Goal: Communication & Community: Answer question/provide support

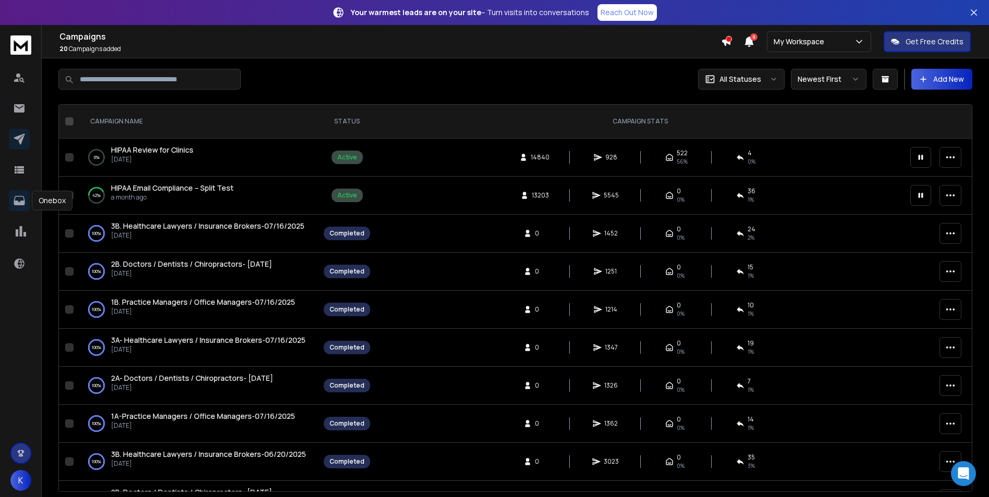
click at [22, 200] on icon at bounding box center [19, 200] width 13 height 13
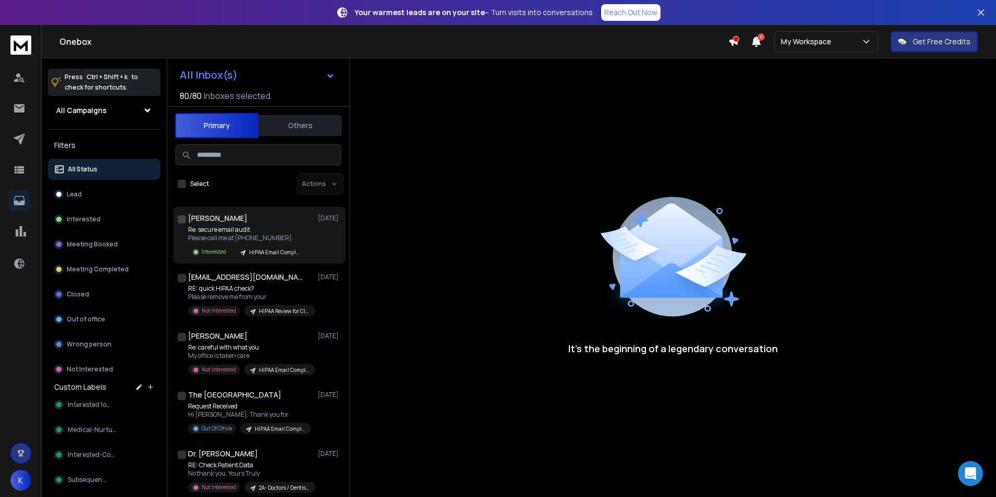
click at [275, 228] on p "Re: secure email audit" at bounding box center [246, 230] width 117 height 8
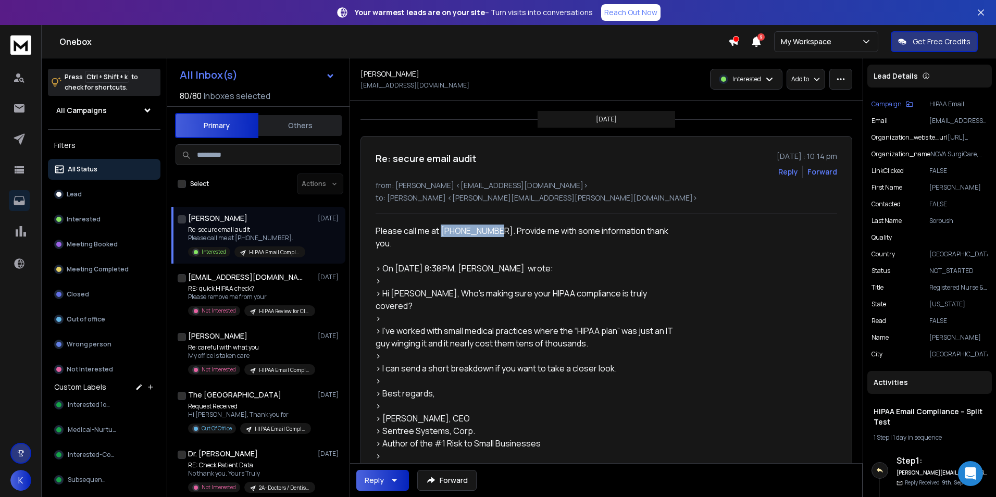
drag, startPoint x: 440, startPoint y: 231, endPoint x: 493, endPoint y: 229, distance: 52.7
click at [493, 229] on div "Please call me at [PHONE_NUMBER]. Provide me with some information thank you. >…" at bounding box center [532, 354] width 313 height 258
copy div "[PHONE_NUMBER]"
click at [787, 210] on div "Re: secure email audit [DATE] : 10:14 pm Reply Forward from: [PERSON_NAME] <[EM…" at bounding box center [607, 317] width 462 height 332
click at [782, 171] on button "Reply" at bounding box center [789, 172] width 20 height 10
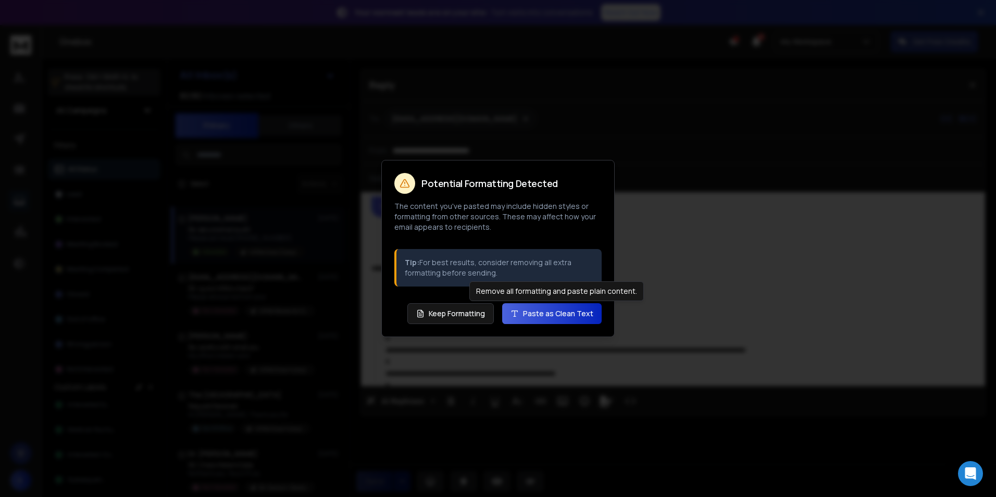
click at [565, 309] on button "Paste as Clean Text" at bounding box center [552, 313] width 100 height 21
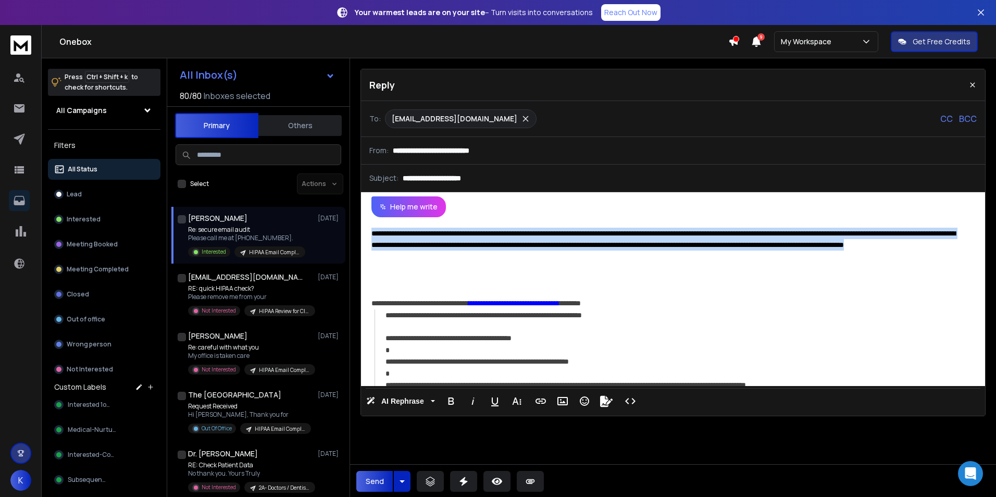
drag, startPoint x: 540, startPoint y: 261, endPoint x: 366, endPoint y: 235, distance: 175.4
click at [366, 235] on div "**********" at bounding box center [673, 301] width 624 height 169
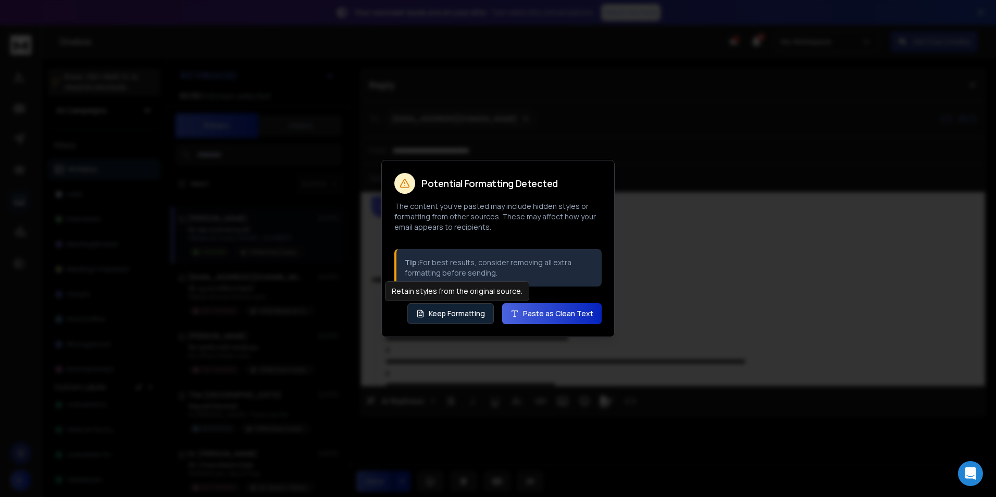
click at [444, 306] on button "Keep Formatting" at bounding box center [451, 313] width 87 height 21
click at [477, 311] on button "Keep Formatting" at bounding box center [451, 313] width 87 height 21
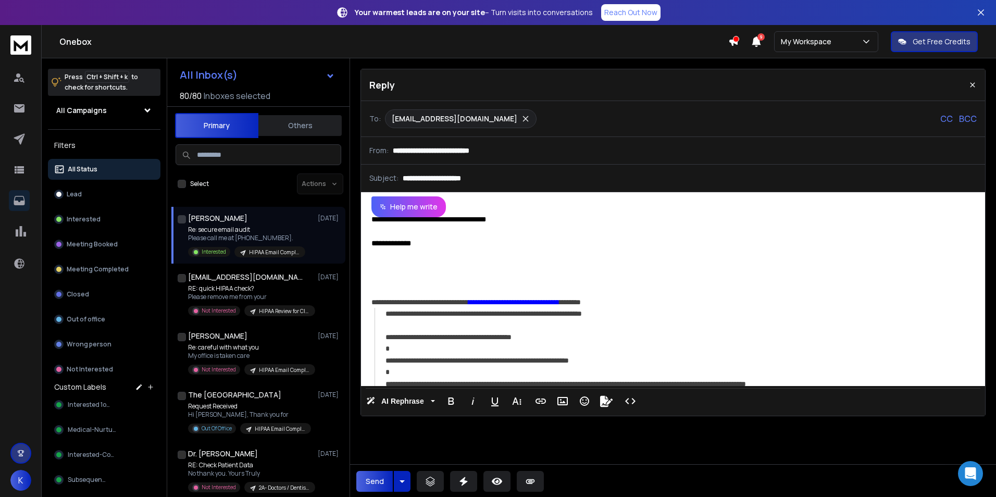
scroll to position [104, 0]
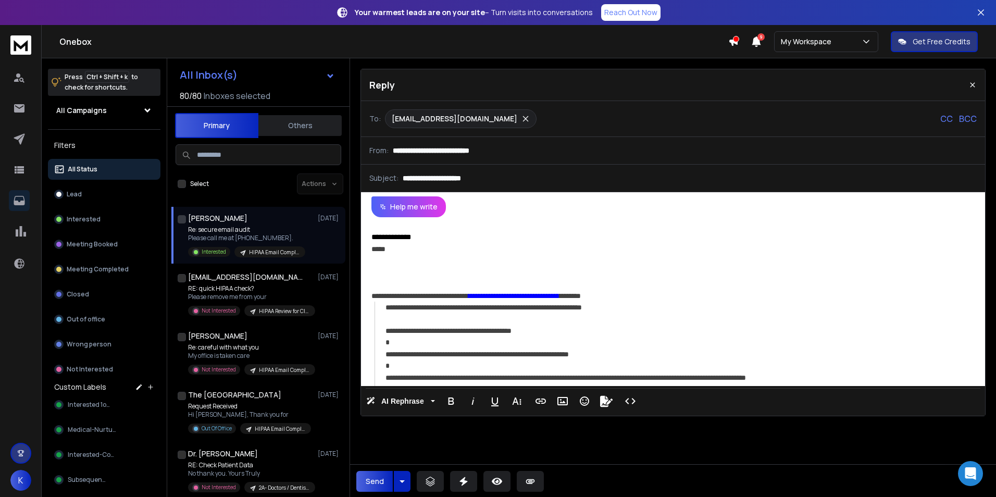
click at [375, 480] on button "Send" at bounding box center [374, 481] width 36 height 21
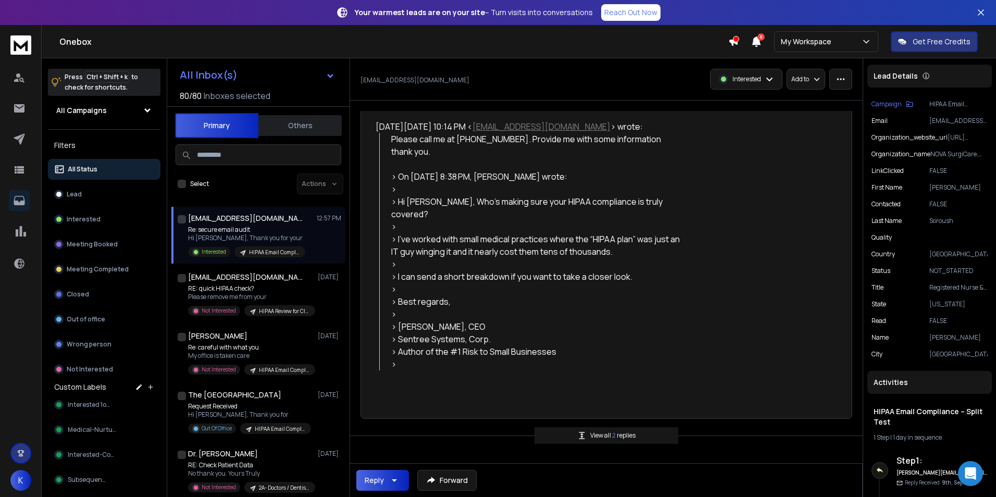
scroll to position [310, 0]
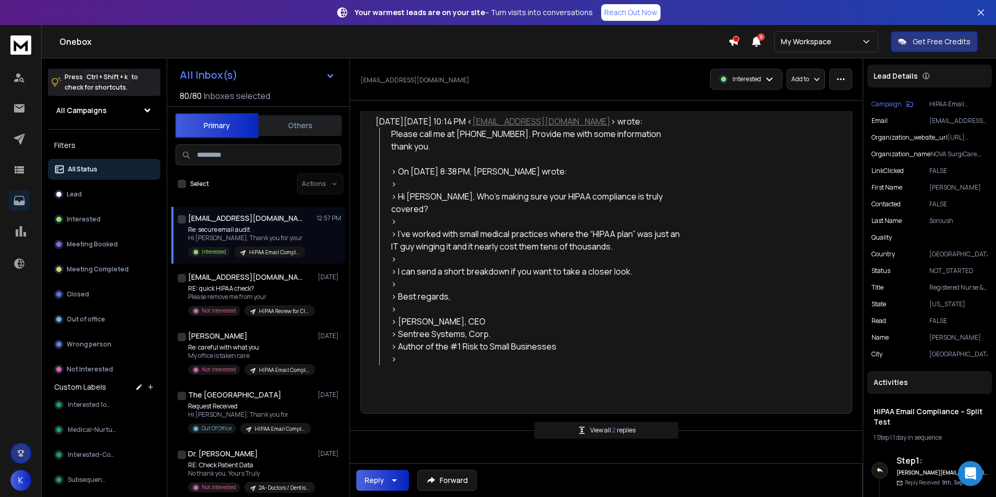
click at [607, 428] on p "View all 2 replies" at bounding box center [612, 430] width 45 height 8
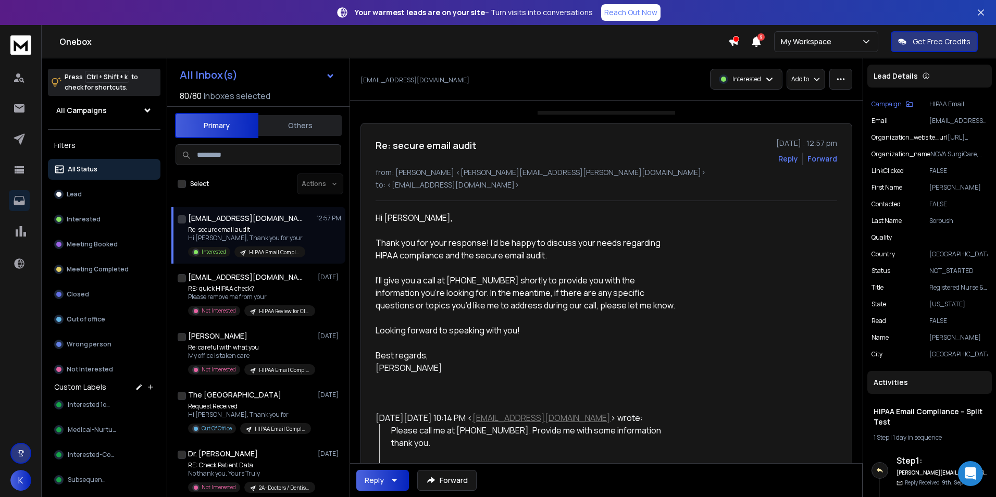
scroll to position [0, 0]
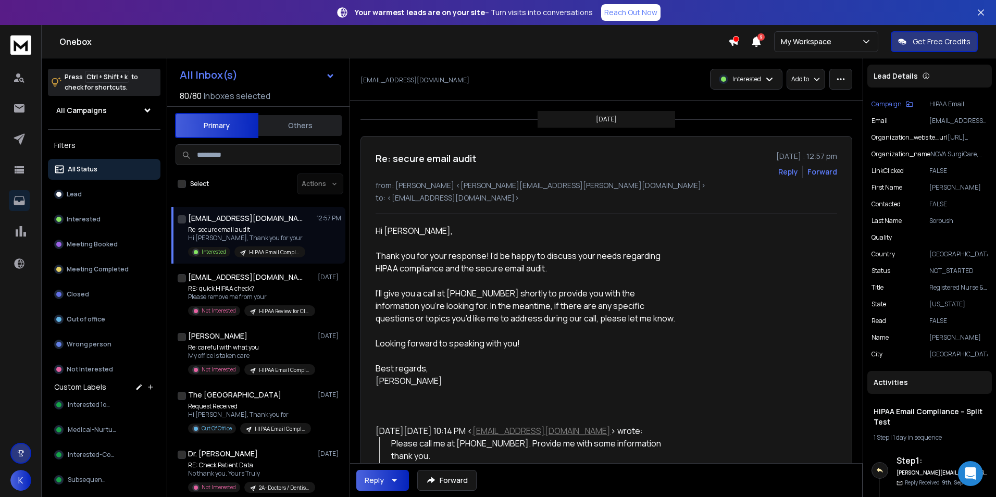
click at [965, 135] on p "[URL][DOMAIN_NAME]" at bounding box center [968, 137] width 40 height 8
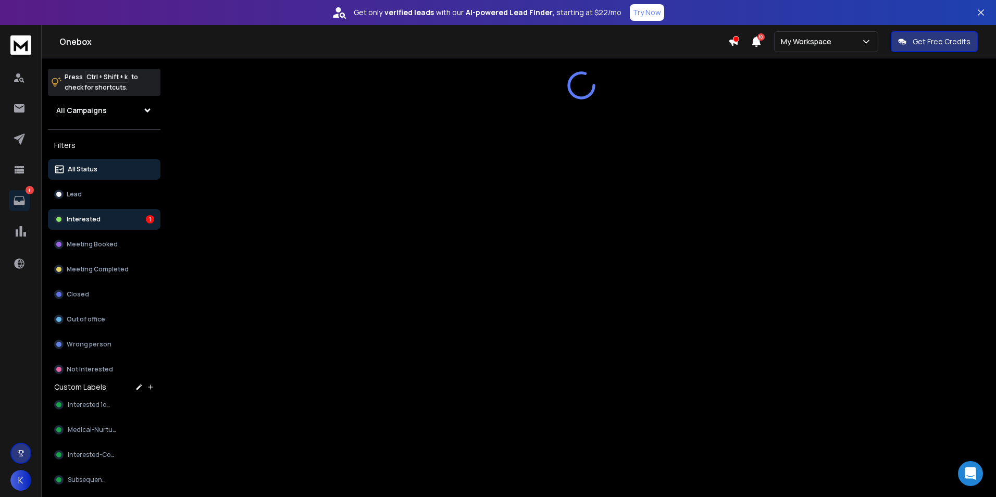
click at [107, 222] on button "Interested 1" at bounding box center [104, 219] width 113 height 21
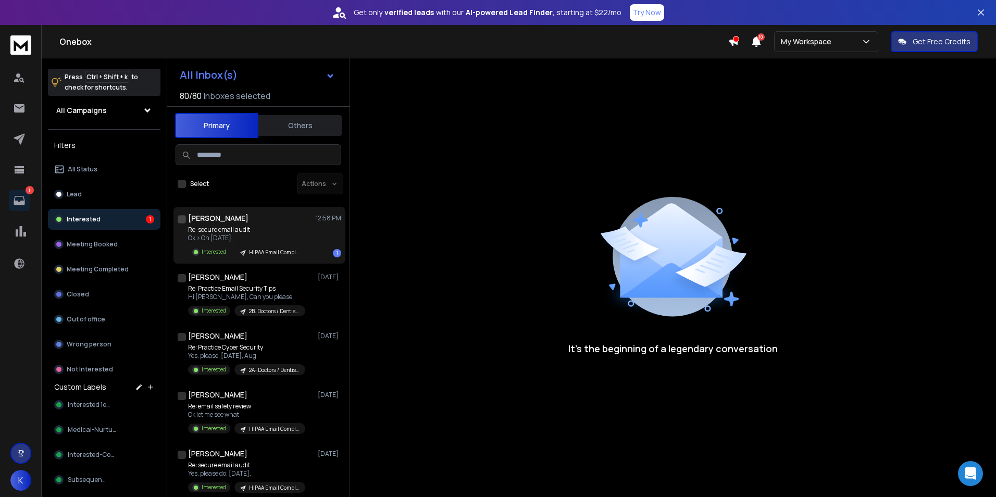
click at [250, 237] on p "Ok > On [DATE]," at bounding box center [246, 238] width 117 height 8
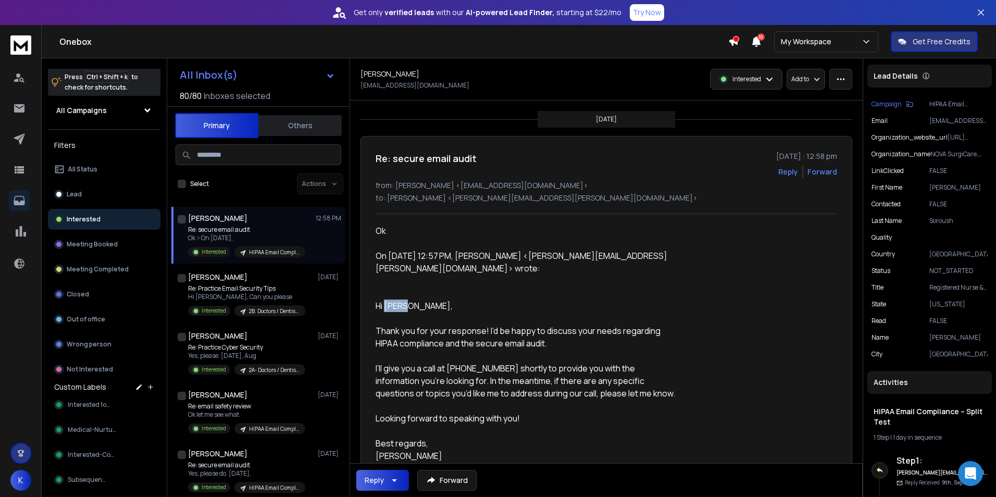
drag, startPoint x: 404, startPoint y: 306, endPoint x: 387, endPoint y: 307, distance: 17.2
click at [387, 307] on span "Hi [PERSON_NAME]," at bounding box center [414, 305] width 77 height 11
copy span "[PERSON_NAME]"
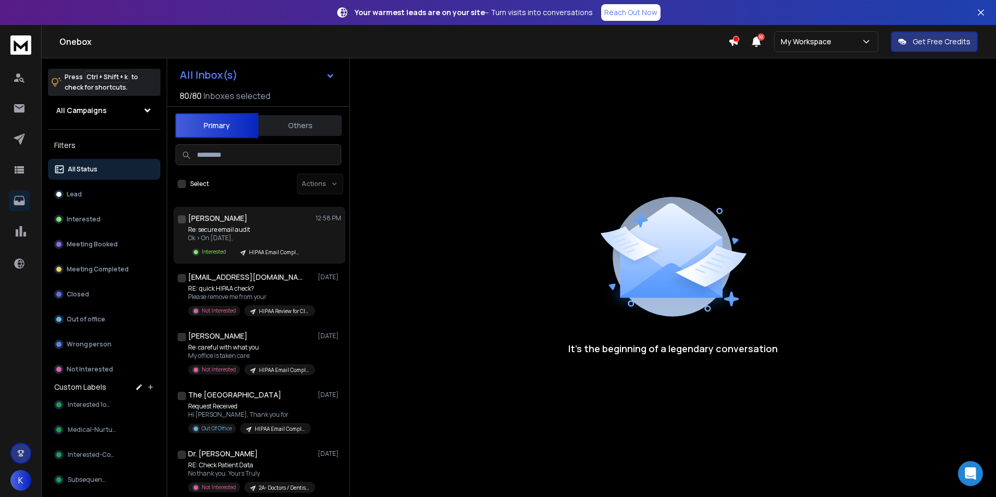
click at [281, 229] on p "Re: secure email audit" at bounding box center [246, 230] width 117 height 8
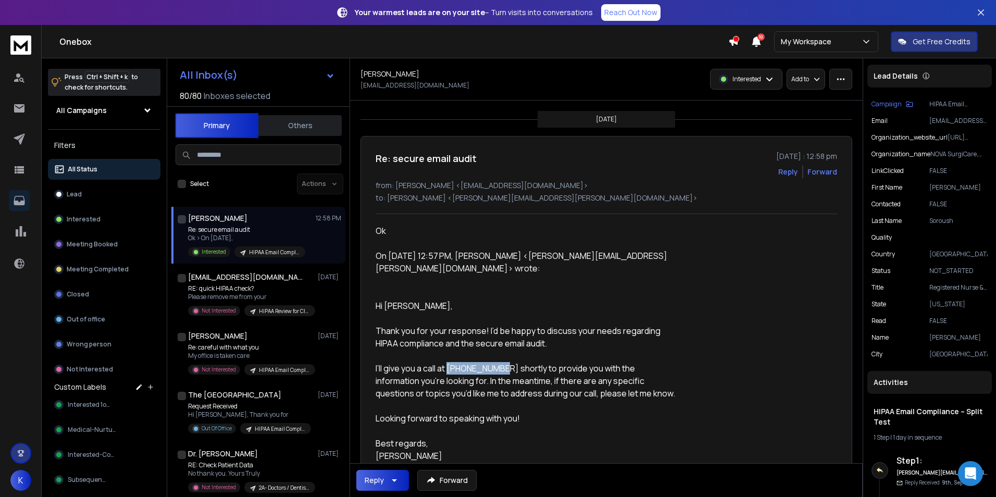
drag, startPoint x: 450, startPoint y: 367, endPoint x: 500, endPoint y: 368, distance: 50.0
click at [500, 368] on span "I’ll give you a call at [PHONE_NUMBER] shortly to provide you with the informat…" at bounding box center [526, 381] width 300 height 36
drag, startPoint x: 500, startPoint y: 368, endPoint x: 495, endPoint y: 368, distance: 5.7
copy span "[PHONE_NUMBER]"
click at [791, 170] on button "Reply" at bounding box center [789, 172] width 20 height 10
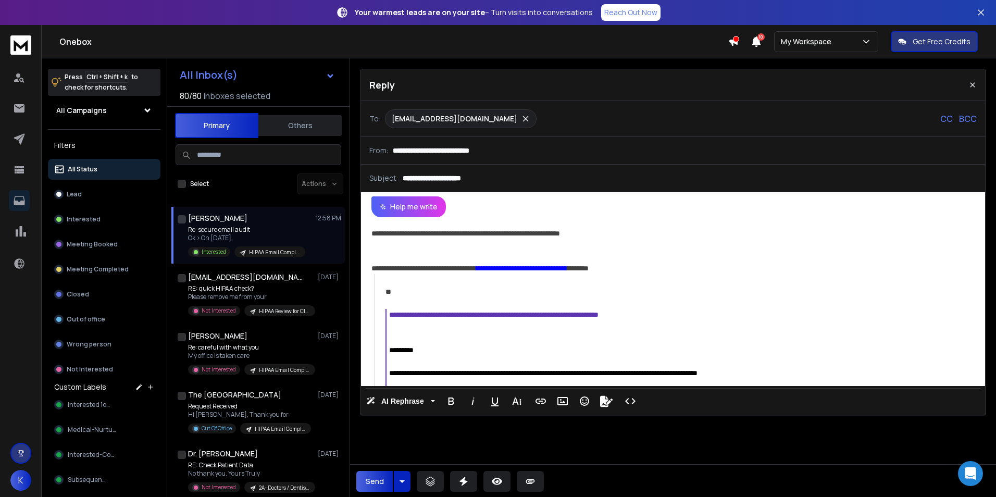
click at [365, 473] on button "Send" at bounding box center [374, 481] width 36 height 21
